Goal: Task Accomplishment & Management: Manage account settings

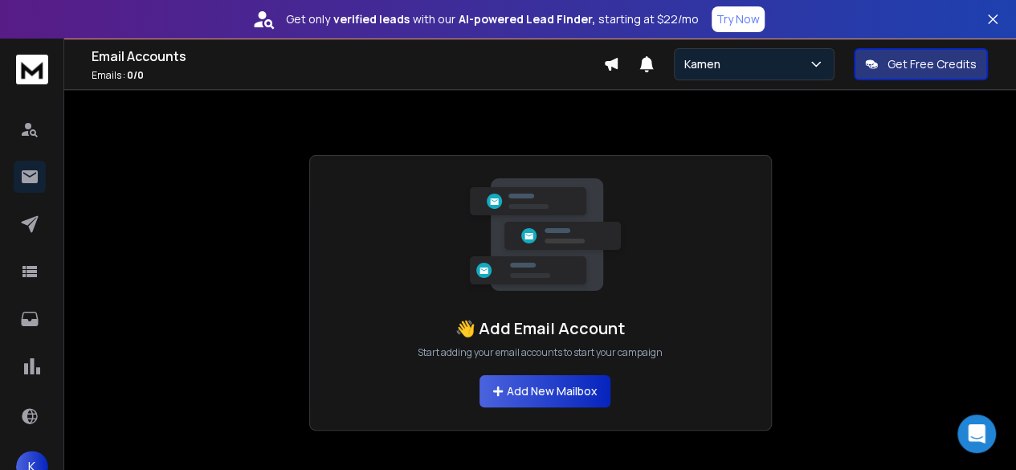
click at [766, 58] on div "Kamen" at bounding box center [754, 64] width 140 height 16
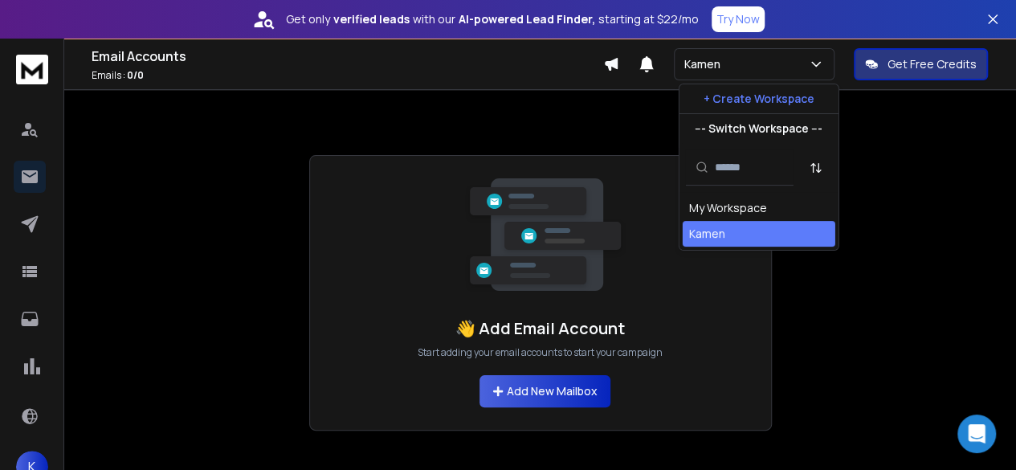
click at [804, 255] on div "👋 Add Email Account Start adding your email accounts to start your campaign Add…" at bounding box center [540, 292] width 900 height 275
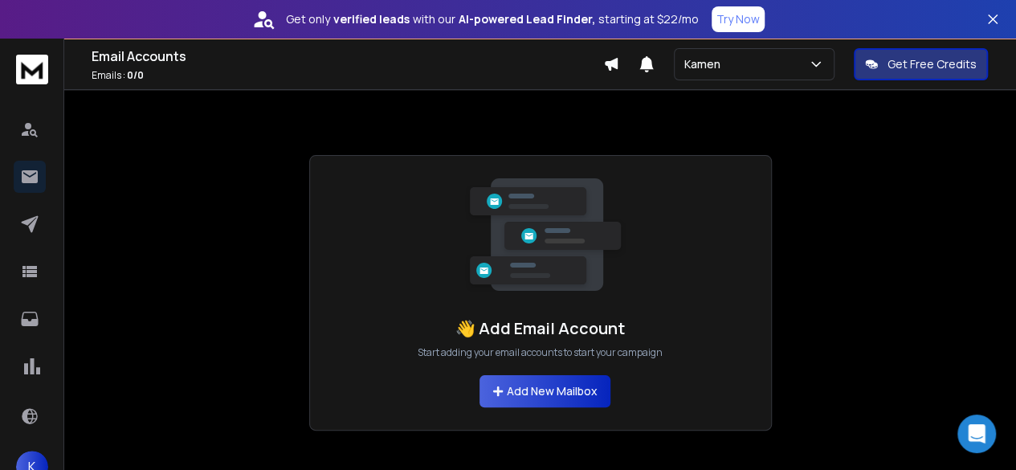
click at [34, 70] on img at bounding box center [32, 70] width 32 height 30
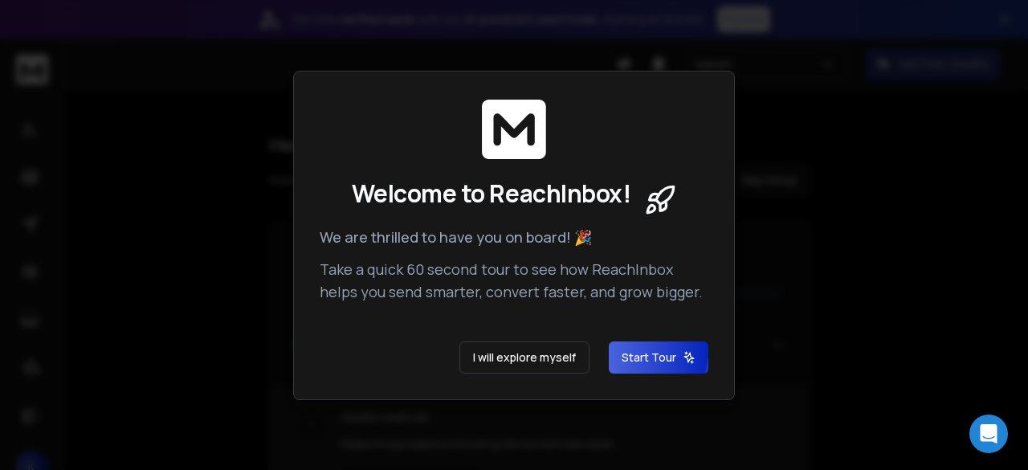
click at [658, 365] on span "Start Tour" at bounding box center [659, 357] width 74 height 16
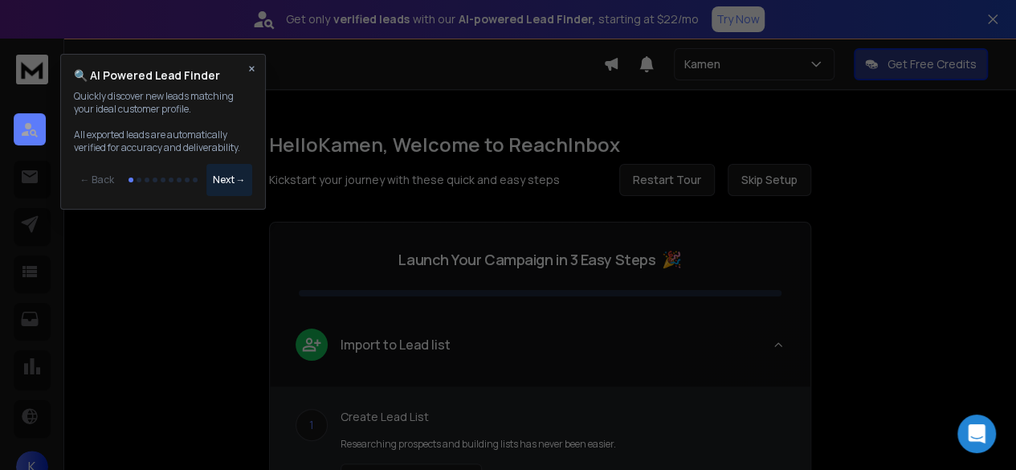
click at [222, 182] on button "Next →" at bounding box center [229, 180] width 46 height 32
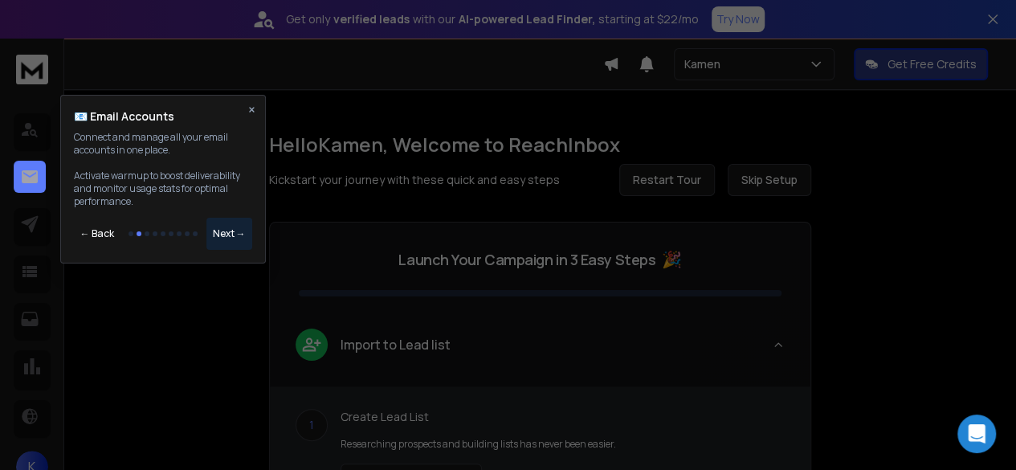
click at [232, 235] on button "Next →" at bounding box center [229, 234] width 46 height 32
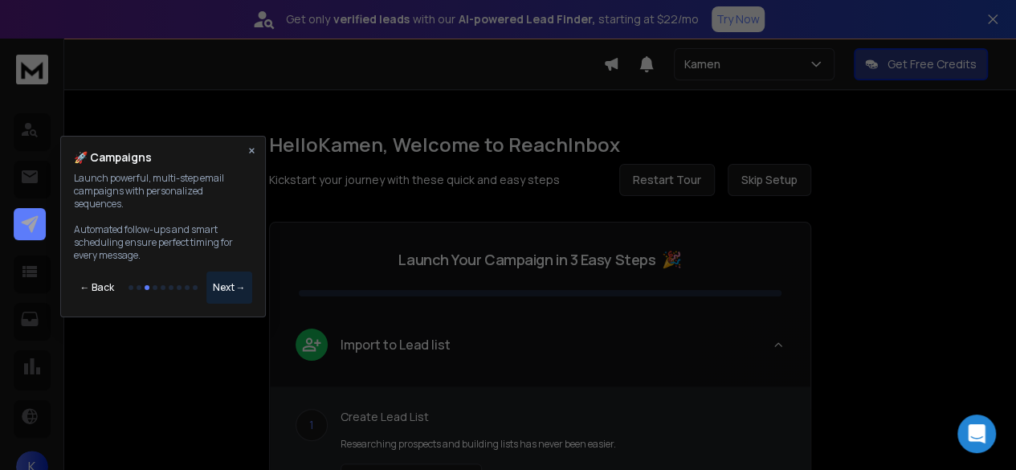
click at [226, 291] on button "Next →" at bounding box center [229, 287] width 46 height 32
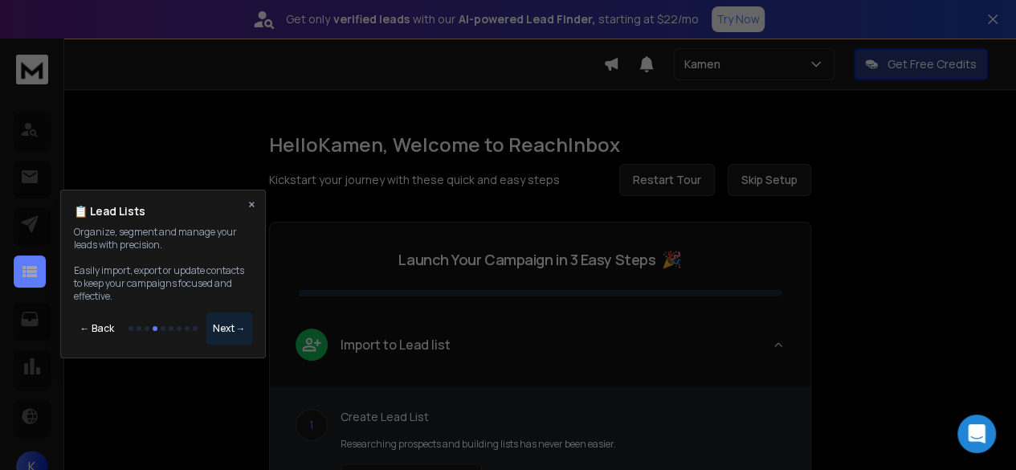
click at [233, 335] on button "Next →" at bounding box center [229, 328] width 46 height 32
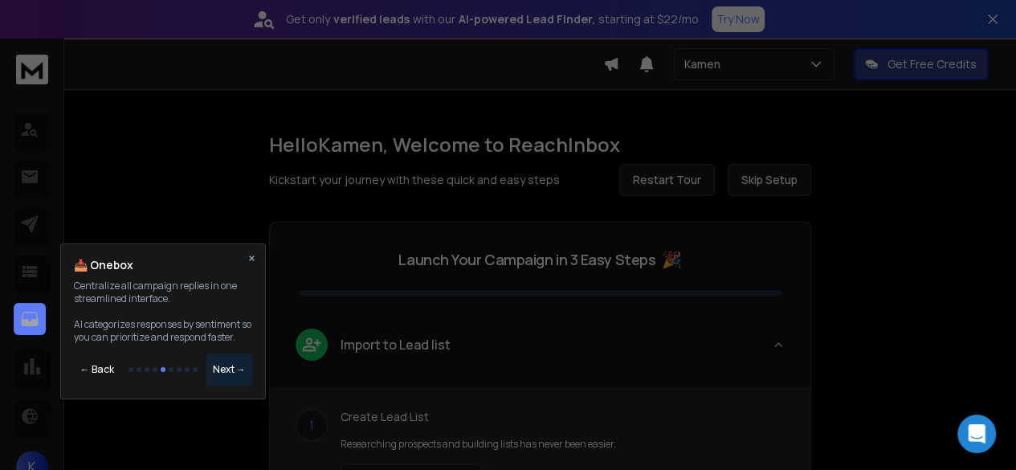
click at [228, 369] on button "Next →" at bounding box center [229, 369] width 46 height 32
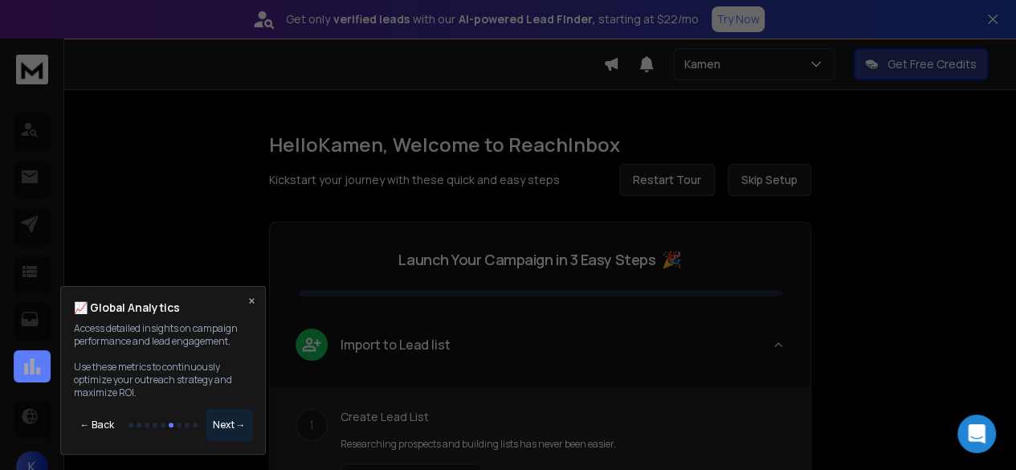
click at [223, 426] on button "Next →" at bounding box center [229, 425] width 46 height 32
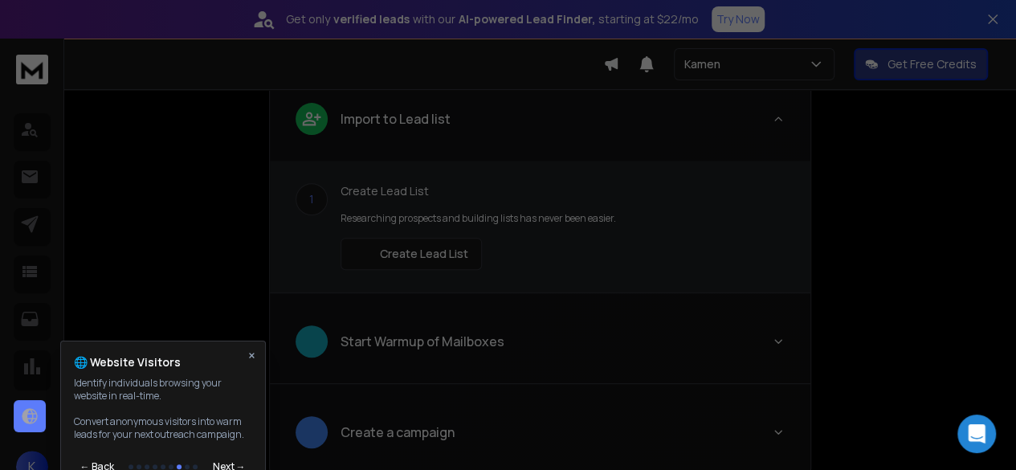
scroll to position [226, 0]
click at [217, 467] on button "Next →" at bounding box center [229, 467] width 46 height 32
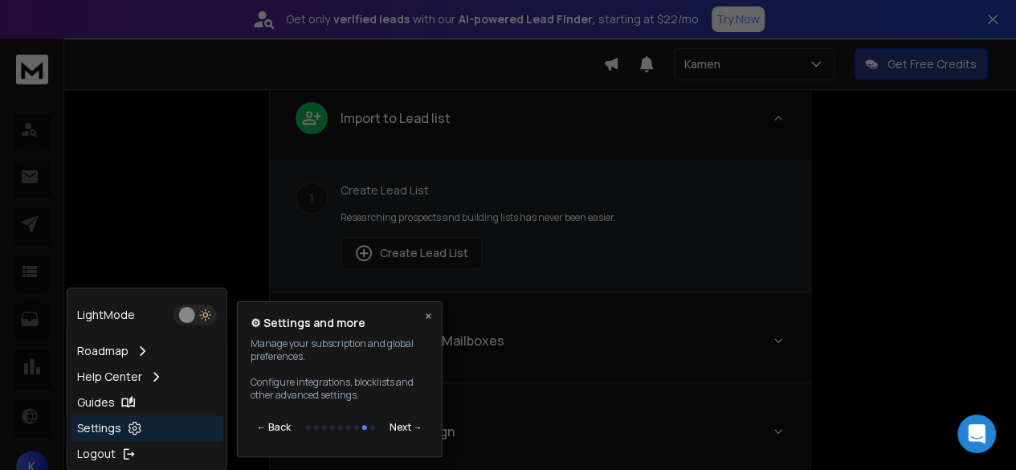
click at [106, 422] on p "Settings" at bounding box center [99, 428] width 44 height 16
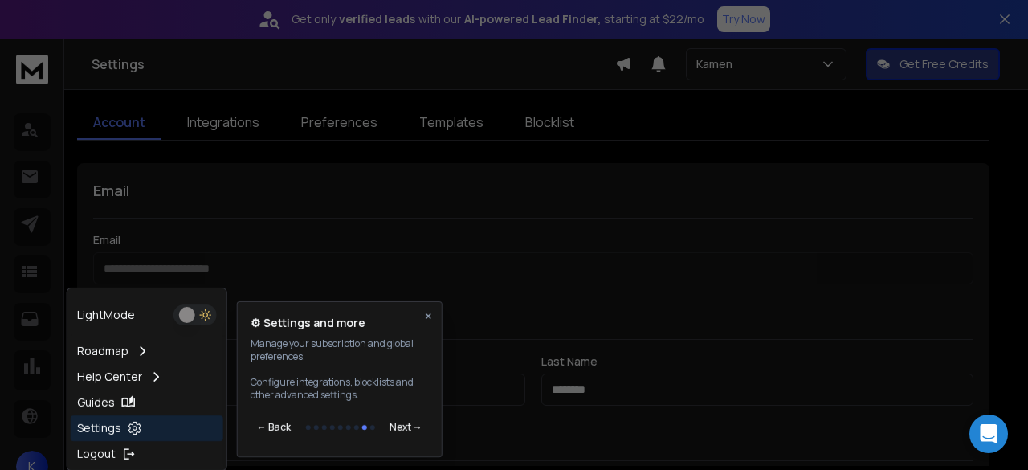
click at [106, 422] on p "Settings" at bounding box center [99, 428] width 44 height 16
click at [407, 432] on button "Next →" at bounding box center [406, 427] width 46 height 32
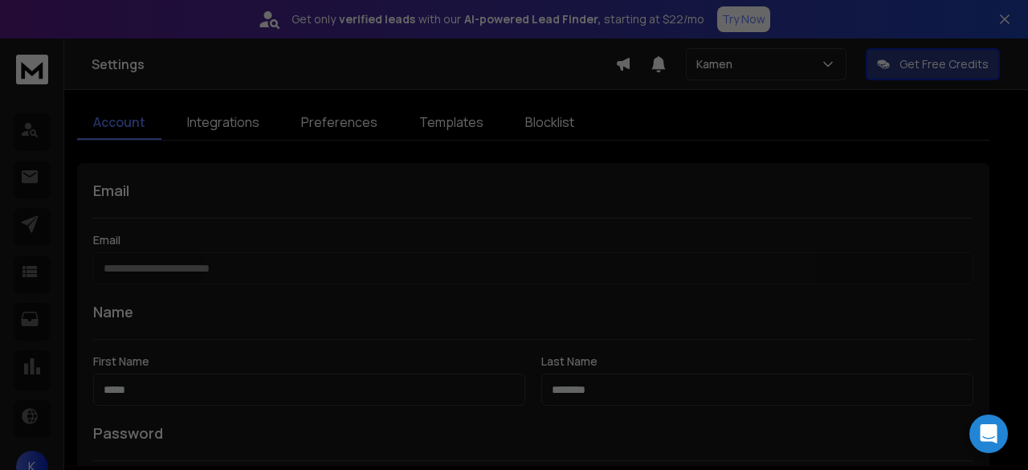
click at [48, 409] on div at bounding box center [32, 419] width 37 height 38
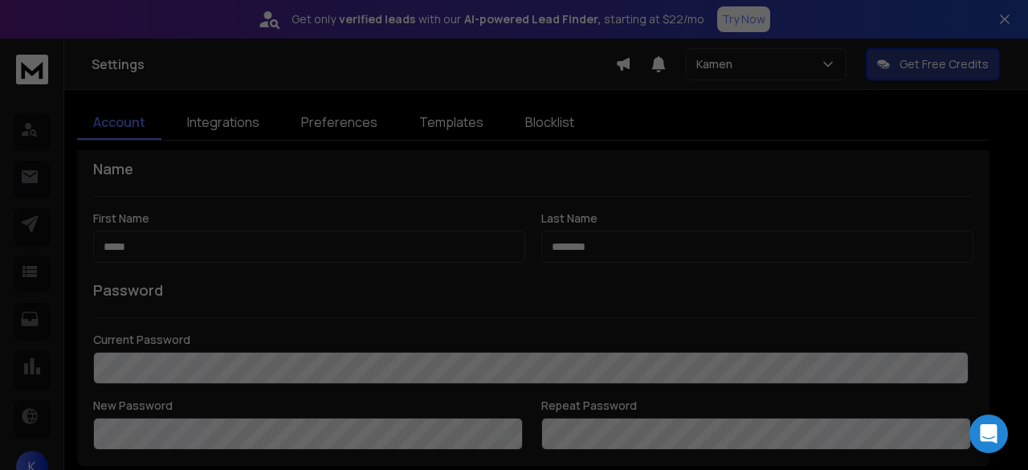
click at [1006, 27] on div at bounding box center [1004, 19] width 14 height 39
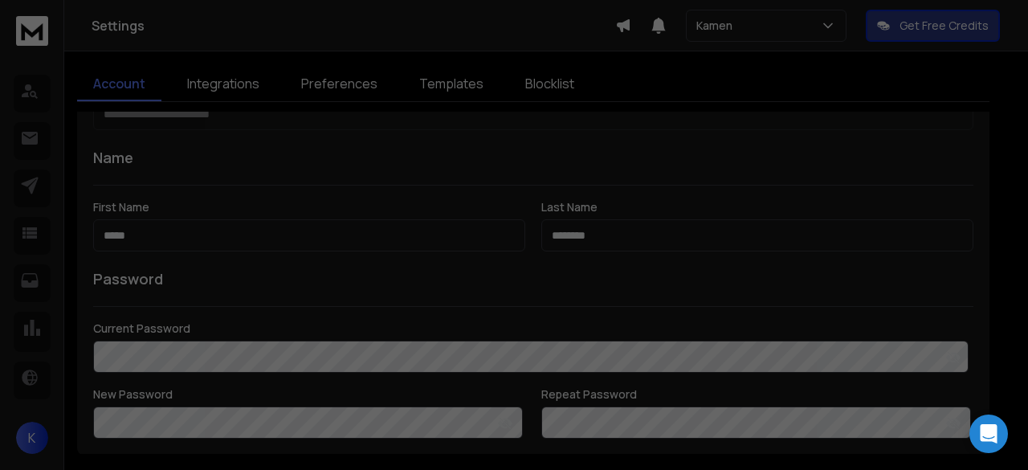
click at [24, 287] on div at bounding box center [32, 283] width 37 height 38
click at [55, 55] on div "K" at bounding box center [32, 235] width 64 height 470
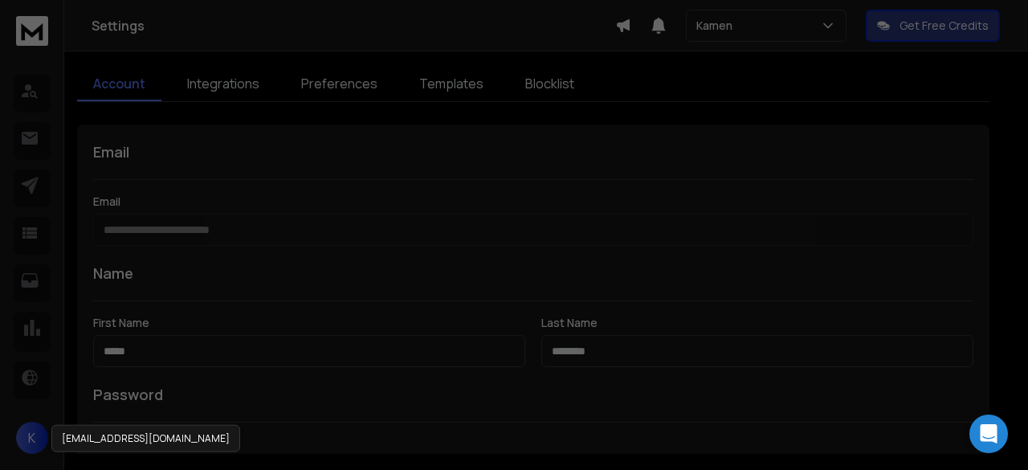
click at [39, 434] on span "K" at bounding box center [32, 438] width 32 height 32
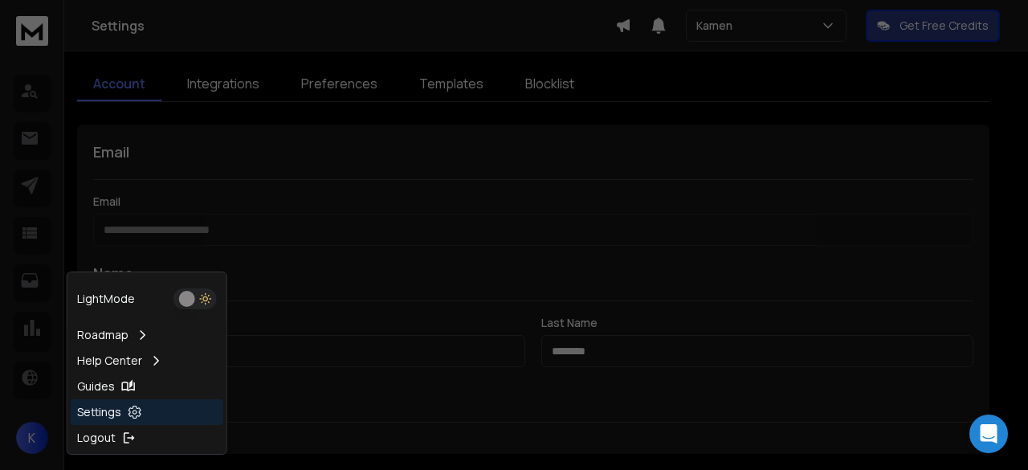
click at [113, 406] on p "Settings" at bounding box center [99, 412] width 44 height 16
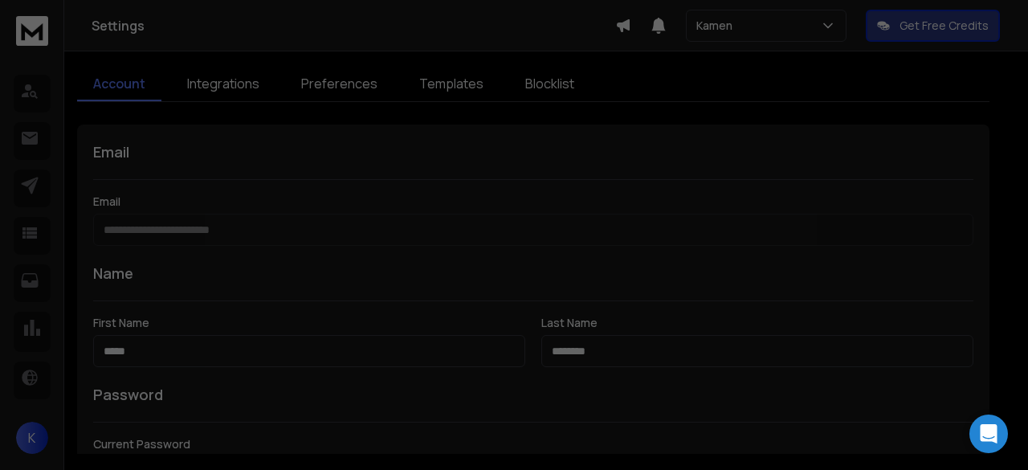
click at [222, 84] on link "Integrations" at bounding box center [223, 84] width 104 height 34
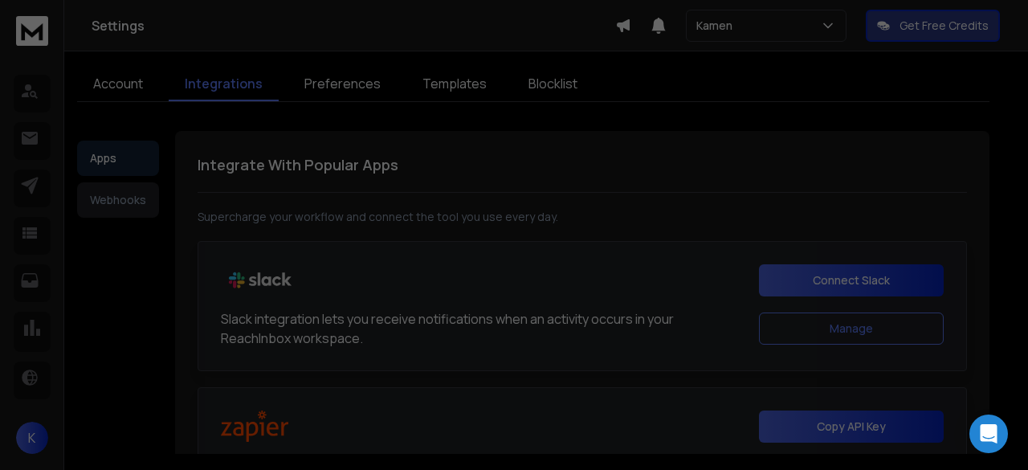
click at [114, 85] on link "Account" at bounding box center [118, 84] width 82 height 34
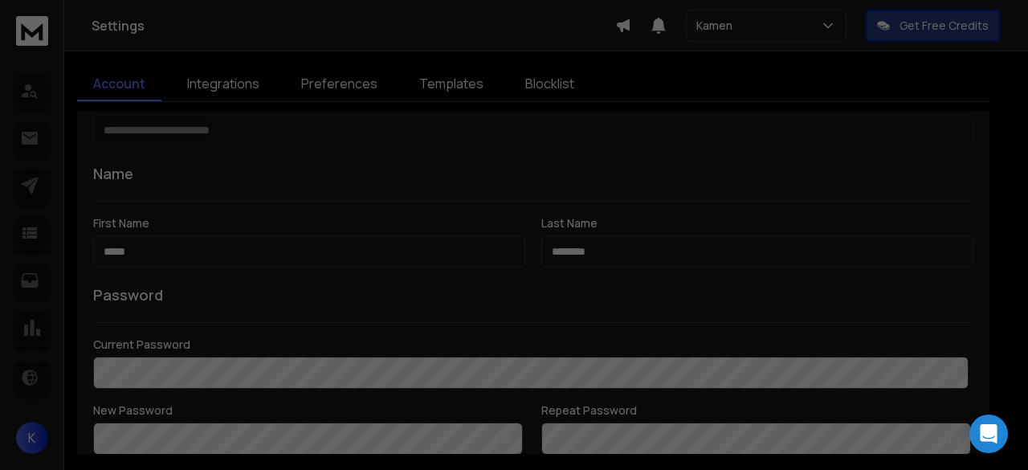
scroll to position [116, 0]
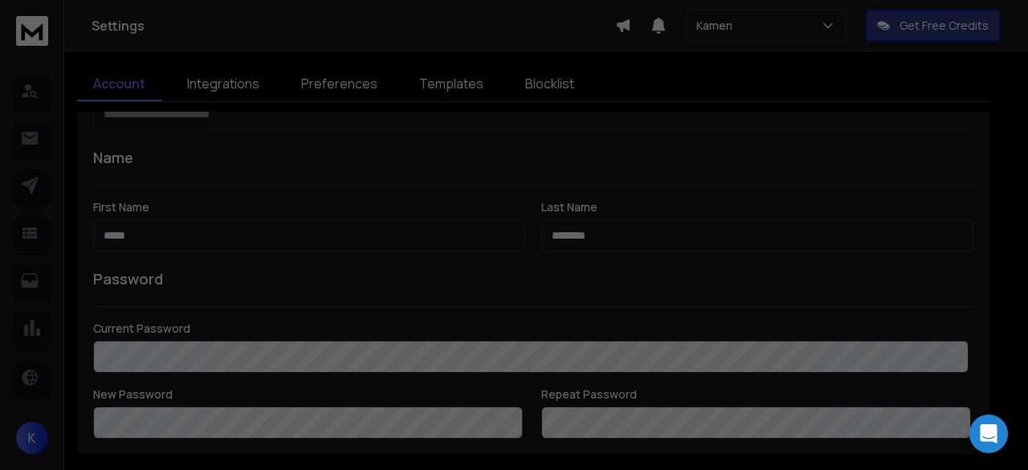
click at [106, 327] on label "Current Password" at bounding box center [533, 328] width 880 height 11
click at [953, 418] on icon at bounding box center [953, 423] width 14 height 14
click at [871, 309] on form "Name First Name ***** Last Name ******** Password Current Password New Password…" at bounding box center [533, 324] width 880 height 357
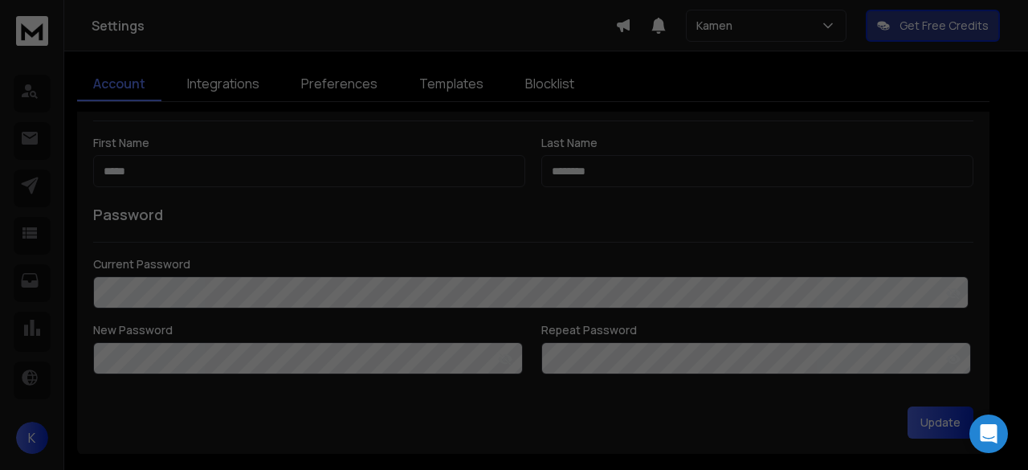
click at [932, 428] on button "Update" at bounding box center [941, 422] width 66 height 32
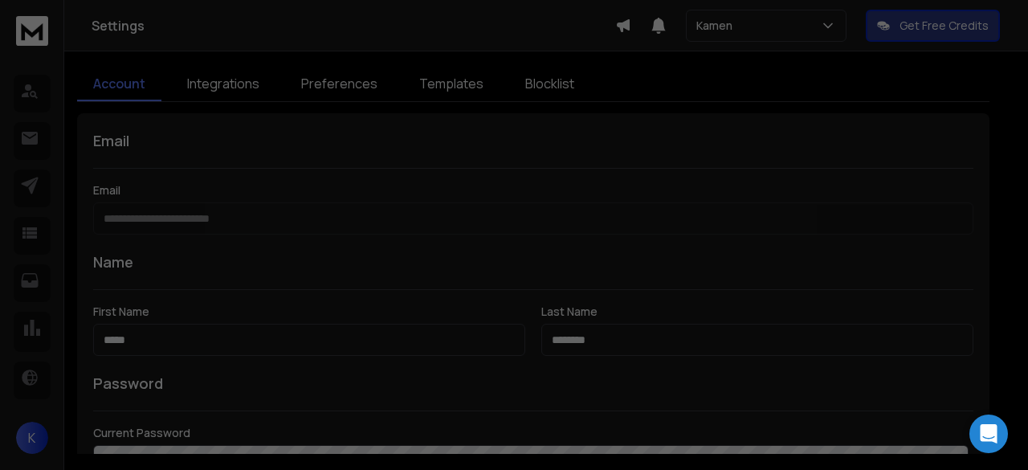
scroll to position [0, 0]
